Goal: Transaction & Acquisition: Subscribe to service/newsletter

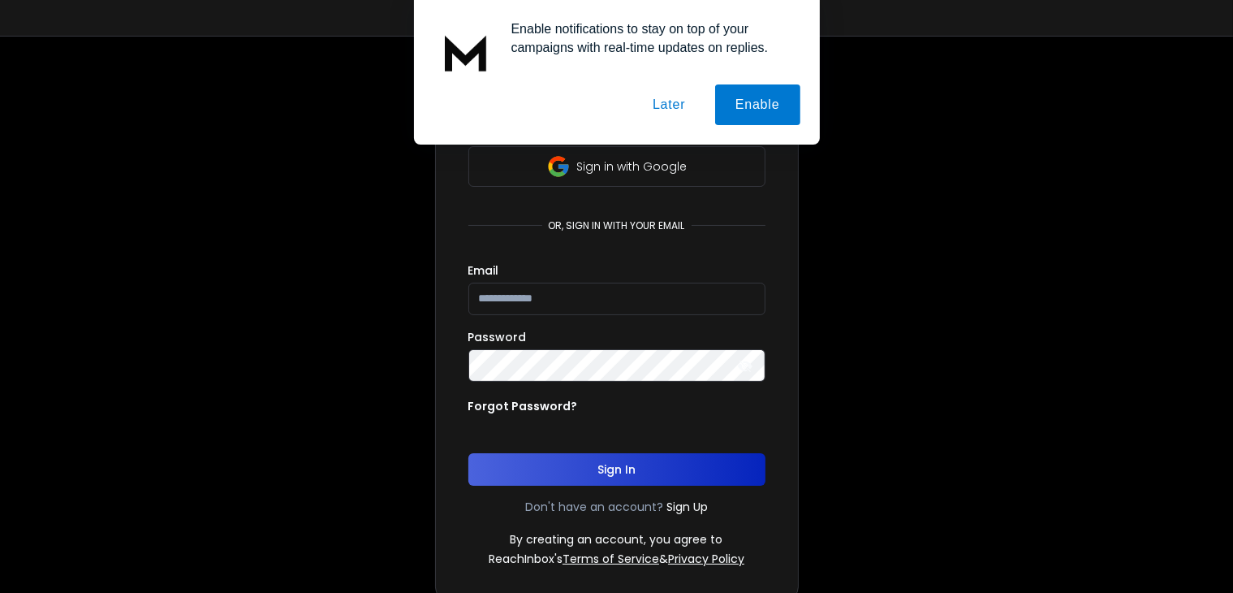
click at [584, 304] on input "email" at bounding box center [616, 298] width 297 height 32
type input "**********"
click at [747, 363] on icon at bounding box center [745, 366] width 15 height 15
click at [616, 481] on button "Sign In" at bounding box center [616, 469] width 297 height 32
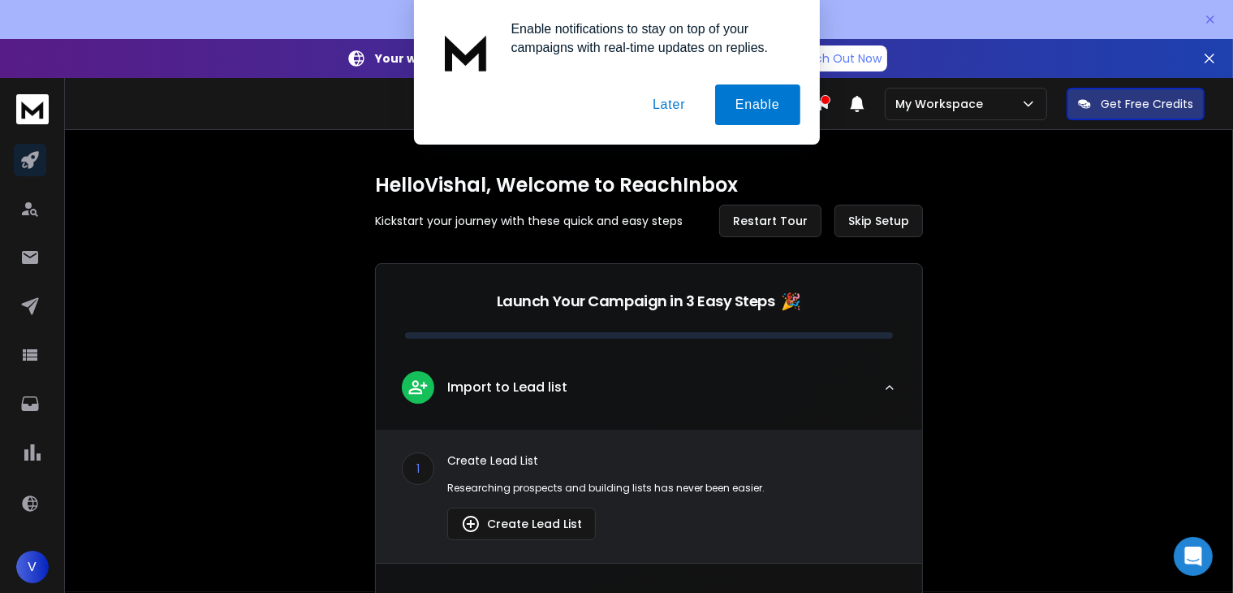
click at [659, 113] on button "Later" at bounding box center [668, 104] width 73 height 41
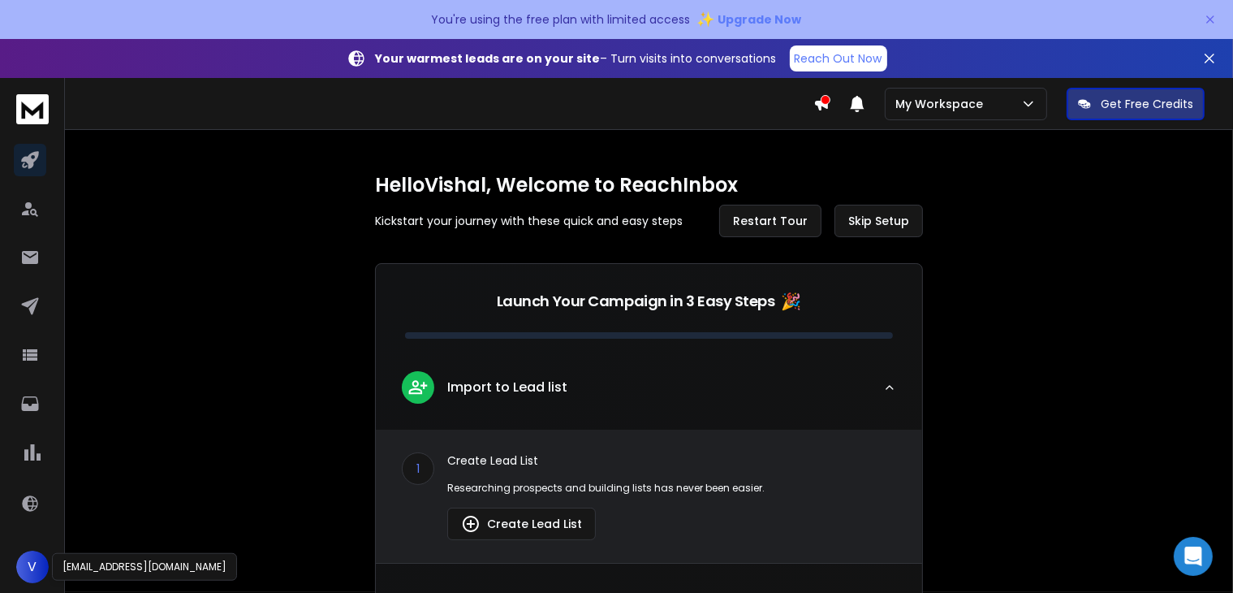
click at [32, 560] on span "V" at bounding box center [32, 566] width 32 height 32
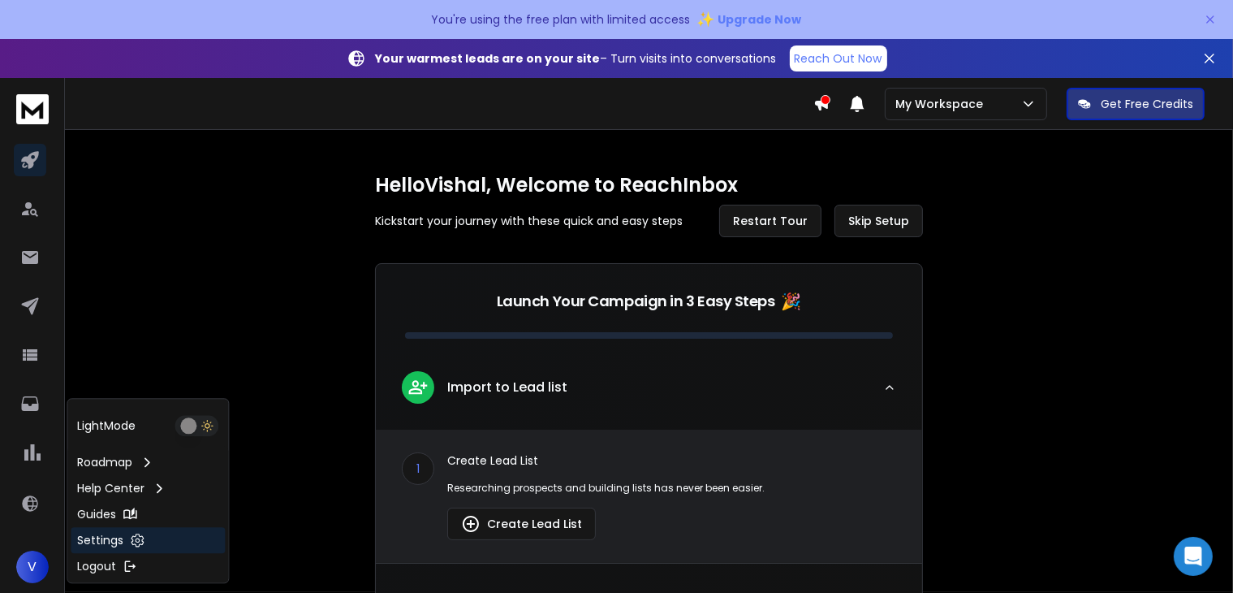
click at [111, 539] on p "Settings" at bounding box center [100, 540] width 46 height 16
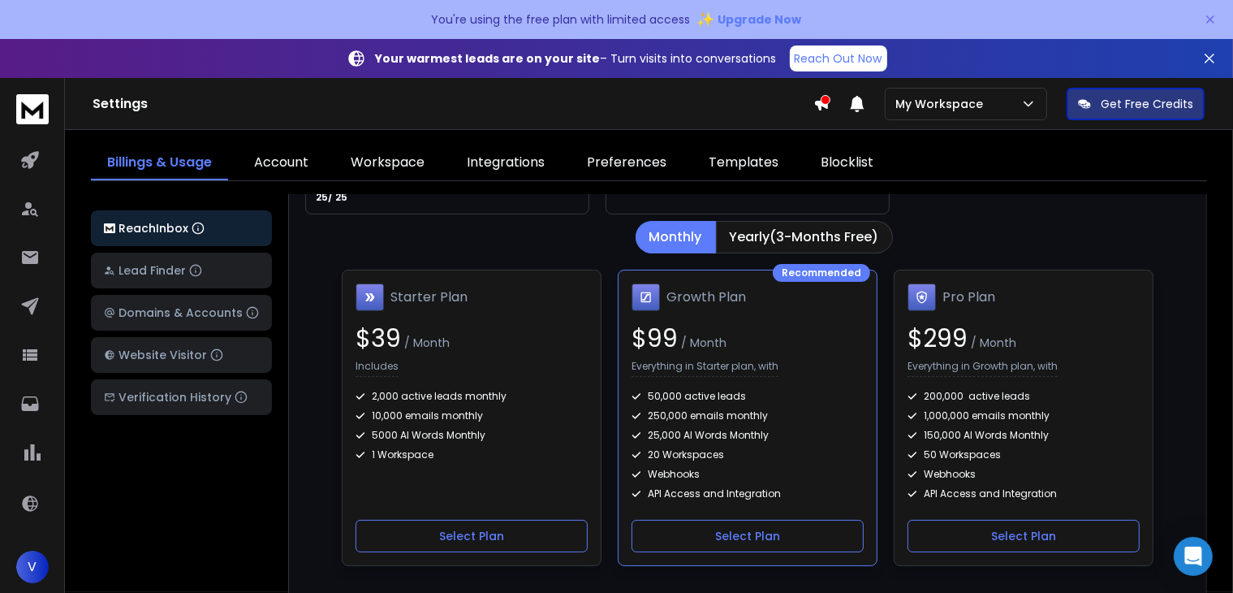
scroll to position [321, 0]
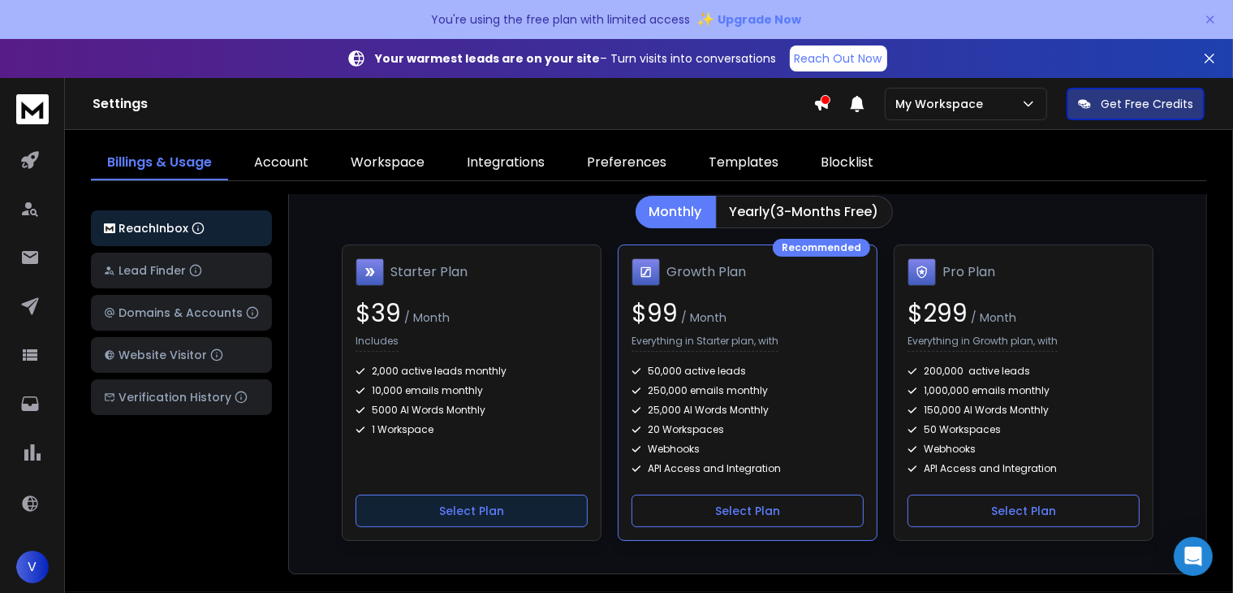
click at [471, 516] on button "Select Plan" at bounding box center [472, 510] width 232 height 32
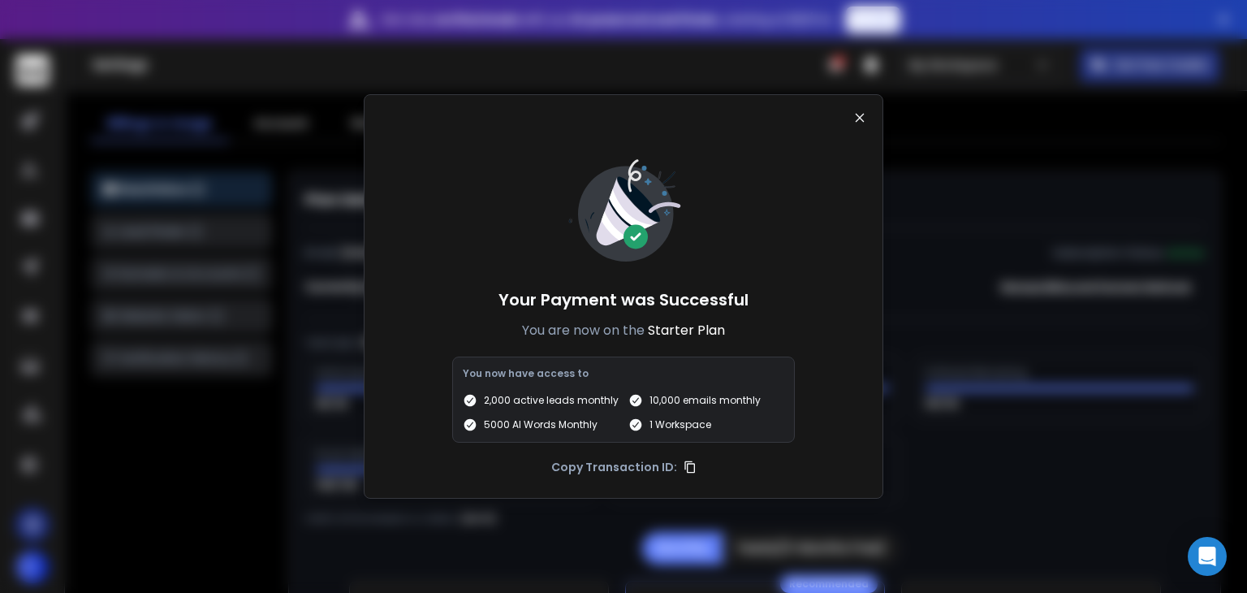
click at [853, 126] on div "Your Payment was Successful You are now on the Starter Plan You now have access…" at bounding box center [623, 296] width 472 height 357
click at [860, 121] on icon at bounding box center [859, 117] width 13 height 13
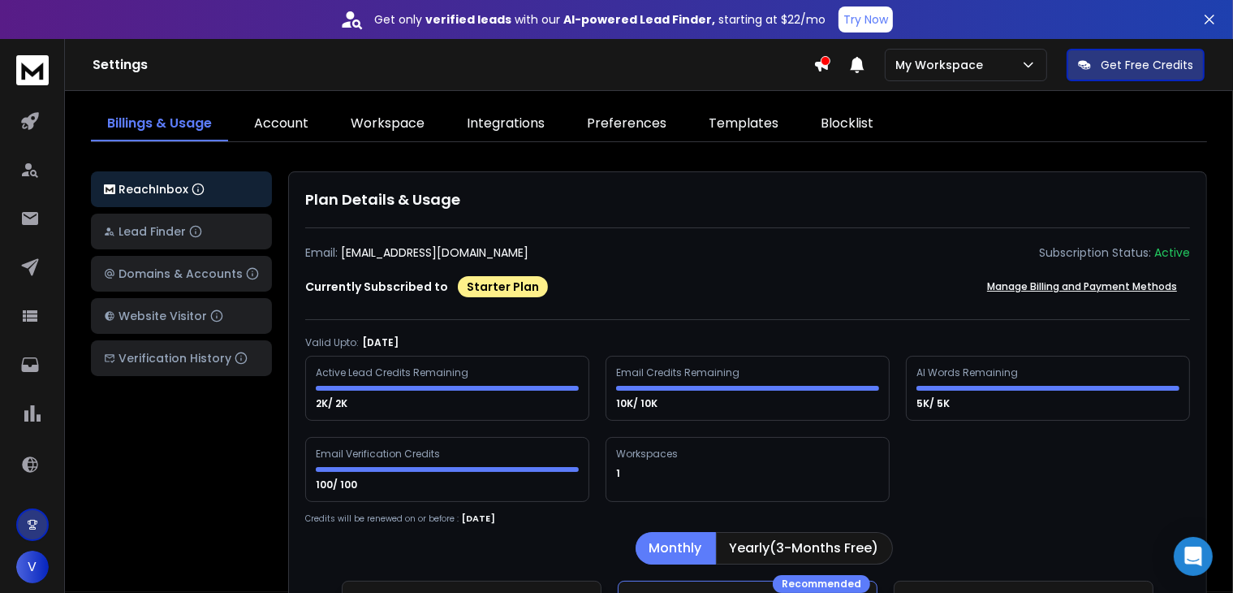
click at [1214, 17] on icon at bounding box center [1209, 19] width 15 height 15
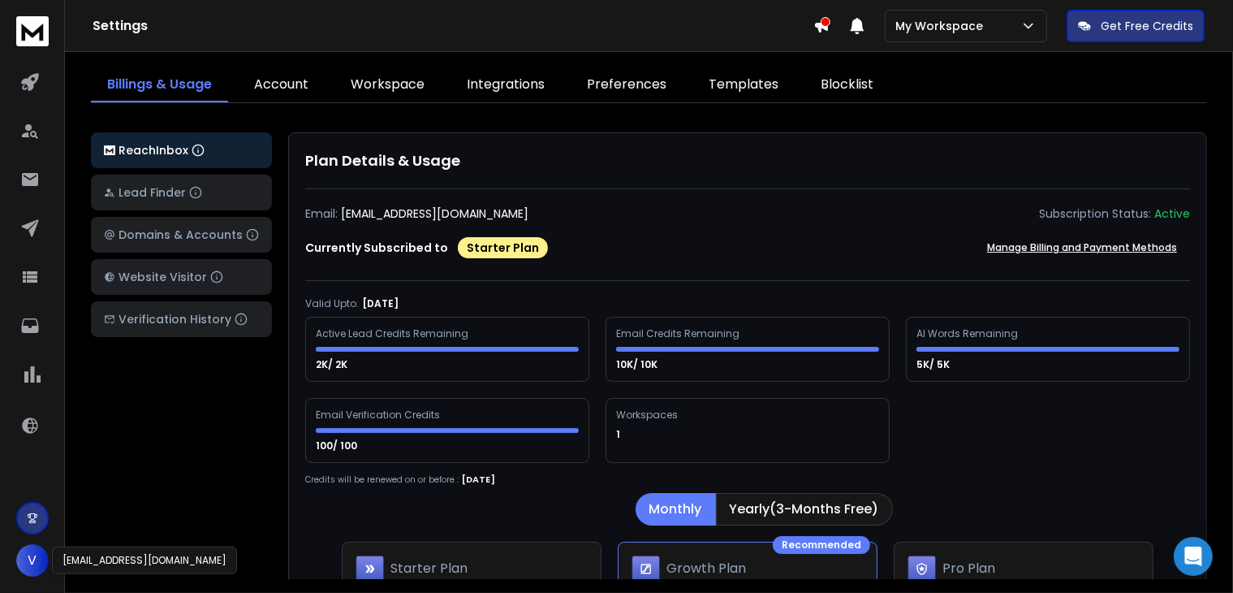
click at [40, 566] on span "V" at bounding box center [32, 560] width 32 height 32
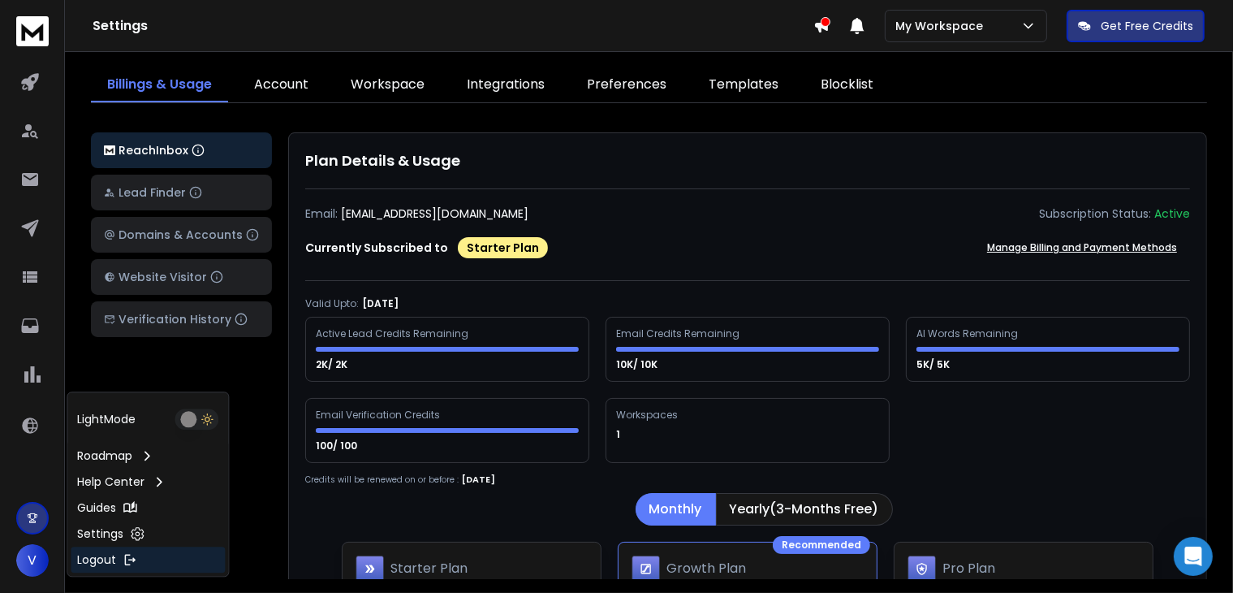
click at [127, 558] on icon at bounding box center [130, 559] width 15 height 15
